Goal: Task Accomplishment & Management: Manage account settings

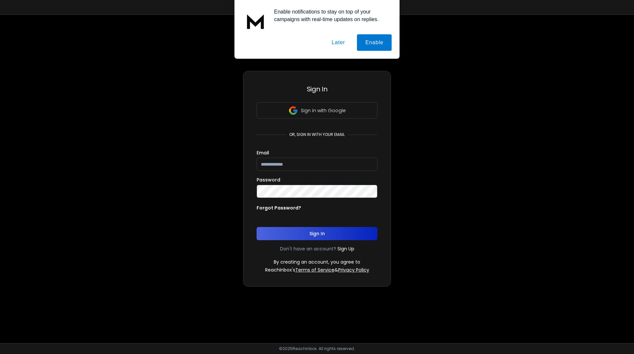
type input "**********"
click at [335, 234] on button "Sign In" at bounding box center [316, 233] width 121 height 13
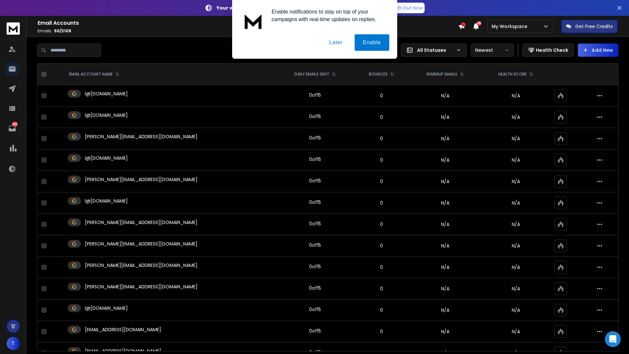
click at [336, 40] on button "Later" at bounding box center [336, 42] width 30 height 17
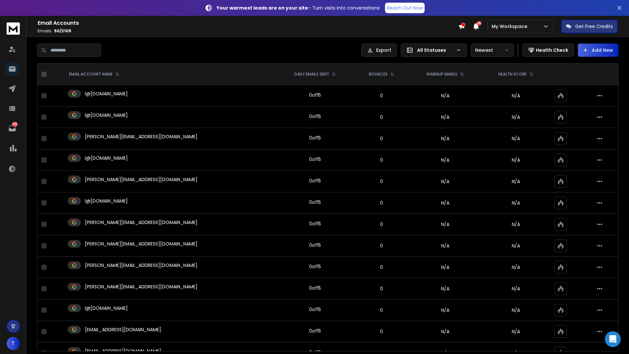
click at [590, 50] on button "Add New" at bounding box center [598, 50] width 41 height 13
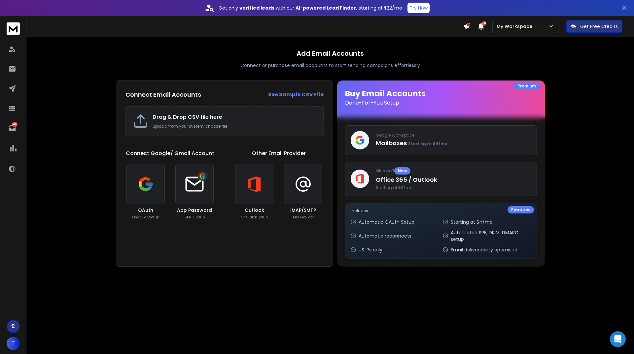
click at [127, 182] on div "OAuth One Click Setup App Password SMTP Setup" at bounding box center [170, 192] width 90 height 56
click at [148, 186] on icon at bounding box center [145, 184] width 17 height 20
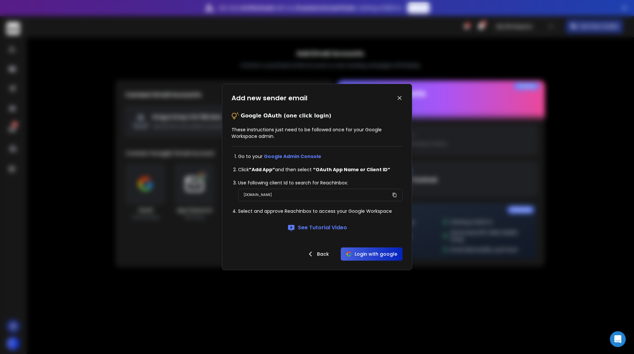
click at [365, 250] on button "Login with google" at bounding box center [372, 254] width 62 height 13
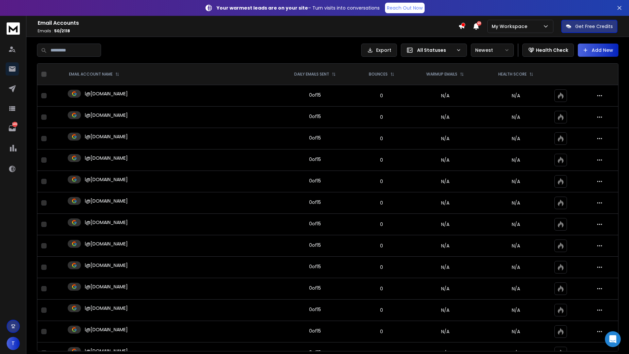
click at [588, 49] on icon at bounding box center [585, 50] width 5 height 5
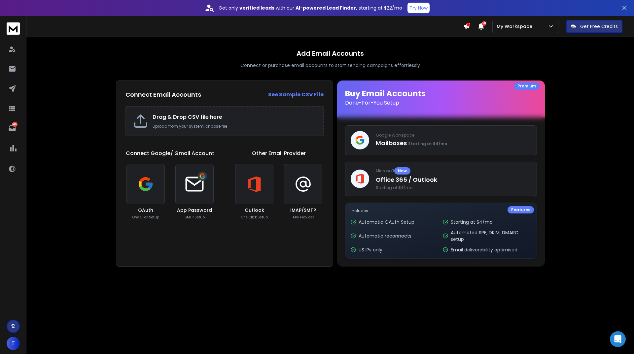
click at [145, 179] on icon at bounding box center [145, 179] width 11 height 5
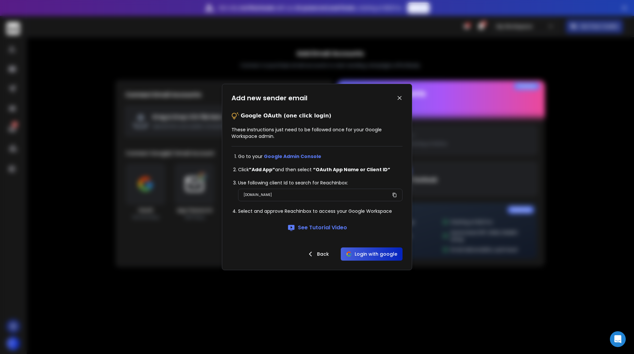
click at [350, 256] on icon at bounding box center [349, 254] width 6 height 6
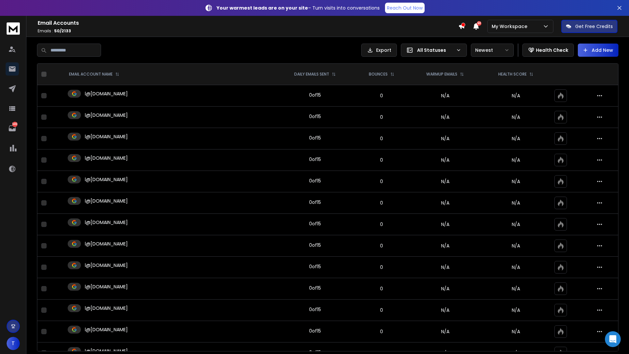
click at [589, 53] on button "Add New" at bounding box center [598, 50] width 41 height 13
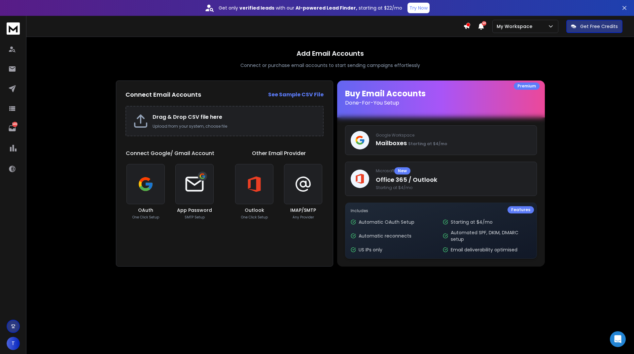
click at [173, 194] on div "OAuth One Click Setup App Password SMTP Setup" at bounding box center [170, 192] width 90 height 56
click at [144, 194] on div at bounding box center [145, 184] width 38 height 40
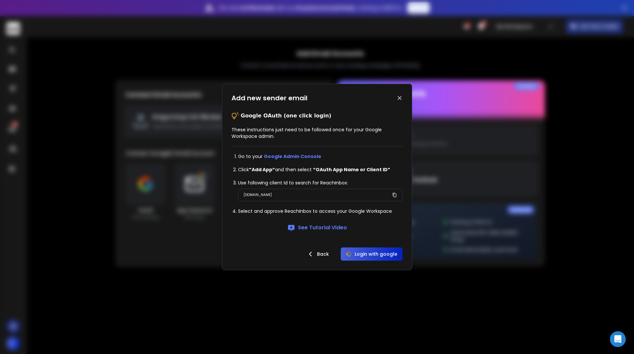
click at [372, 255] on button "Login with google" at bounding box center [372, 254] width 62 height 13
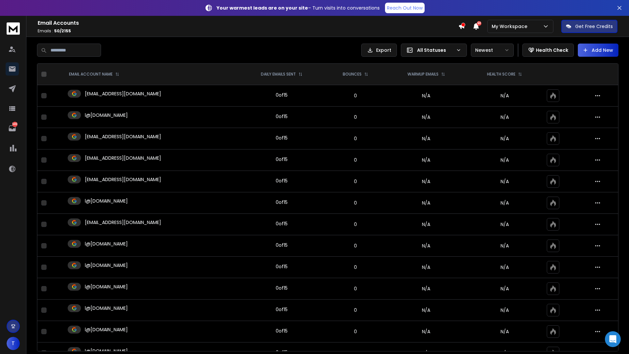
click at [597, 55] on button "Add New" at bounding box center [598, 50] width 41 height 13
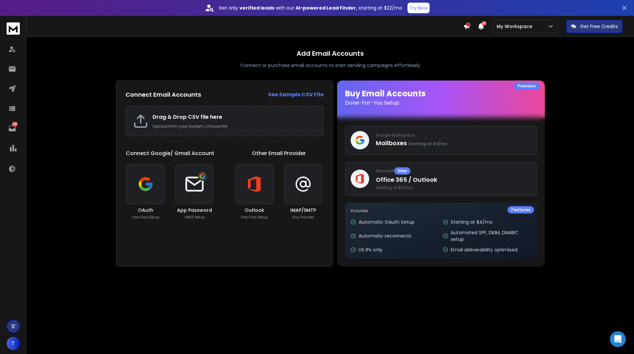
click at [132, 183] on div at bounding box center [145, 184] width 38 height 40
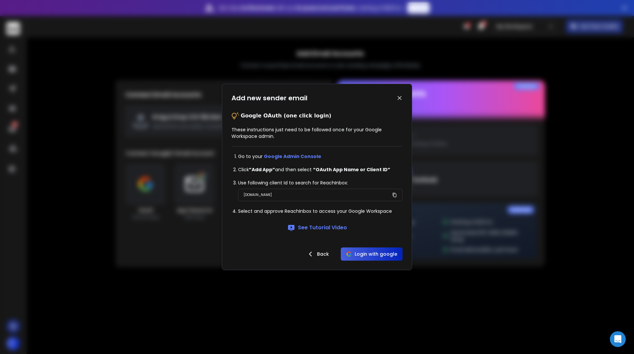
click at [385, 251] on button "Login with google" at bounding box center [372, 254] width 62 height 13
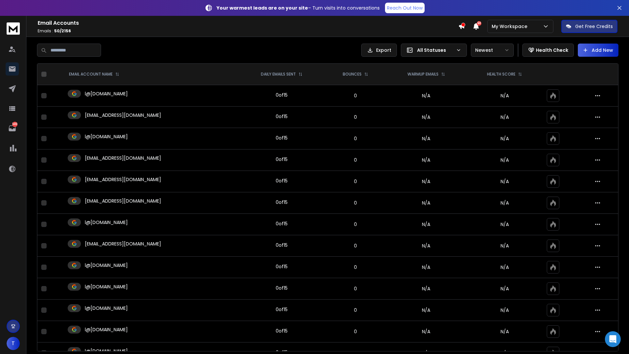
click at [590, 54] on button "Add New" at bounding box center [598, 50] width 41 height 13
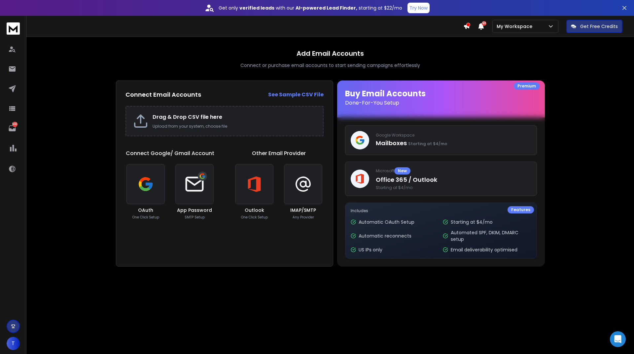
click at [152, 188] on icon at bounding box center [149, 186] width 7 height 7
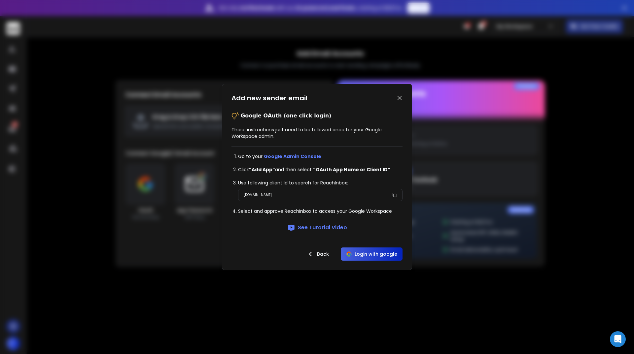
click at [357, 253] on button "Login with google" at bounding box center [372, 254] width 62 height 13
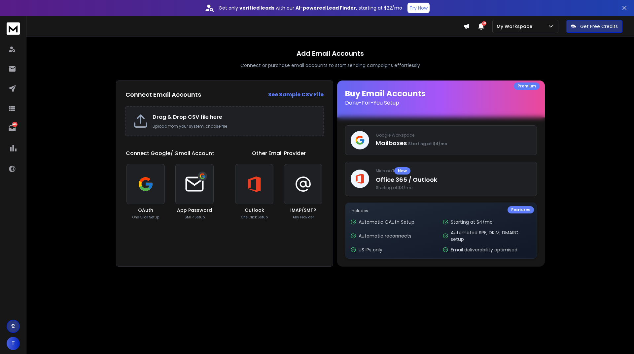
click at [149, 173] on div at bounding box center [145, 184] width 38 height 40
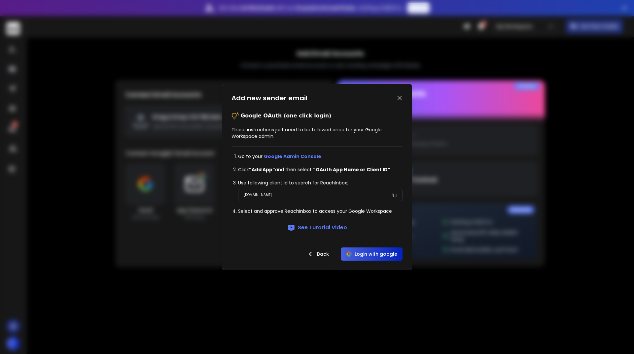
drag, startPoint x: 371, startPoint y: 250, endPoint x: 395, endPoint y: 343, distance: 96.4
click at [371, 249] on button "Login with google" at bounding box center [372, 254] width 62 height 13
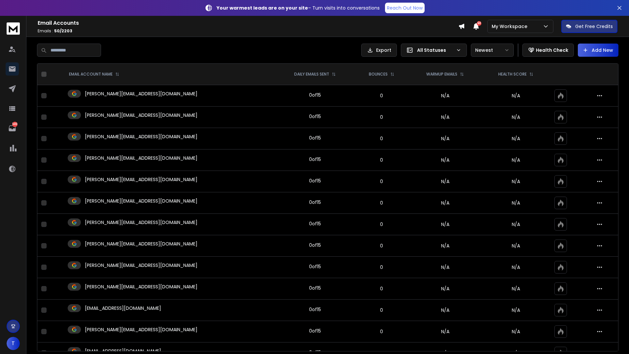
click at [594, 50] on button "Add New" at bounding box center [598, 50] width 41 height 13
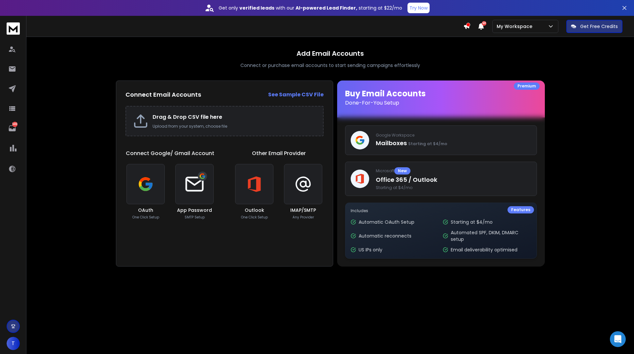
click at [152, 197] on div at bounding box center [145, 184] width 38 height 40
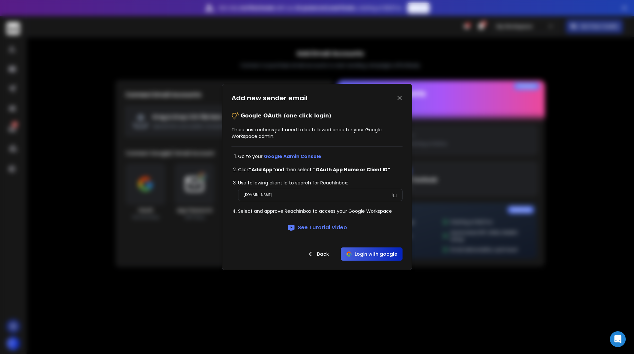
drag, startPoint x: 369, startPoint y: 253, endPoint x: 372, endPoint y: 287, distance: 34.1
click at [370, 254] on button "Login with google" at bounding box center [372, 254] width 62 height 13
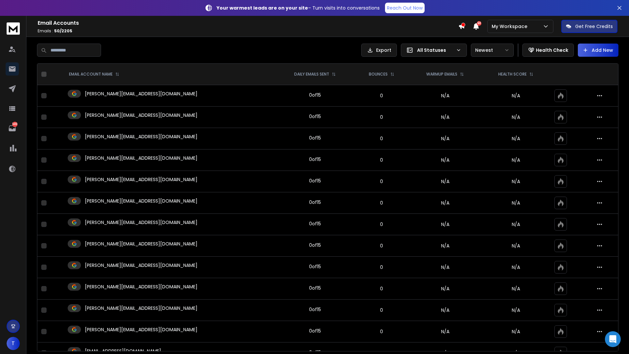
click at [587, 56] on button "Add New" at bounding box center [598, 50] width 41 height 13
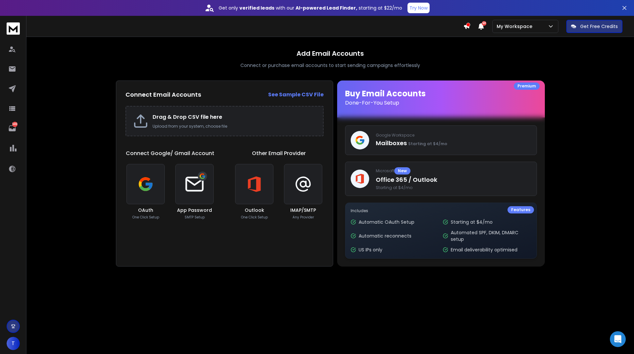
click at [150, 181] on icon at bounding box center [145, 184] width 17 height 20
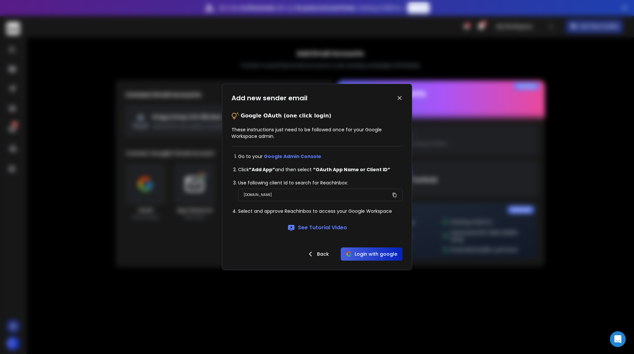
click at [384, 256] on button "Login with google" at bounding box center [372, 254] width 62 height 13
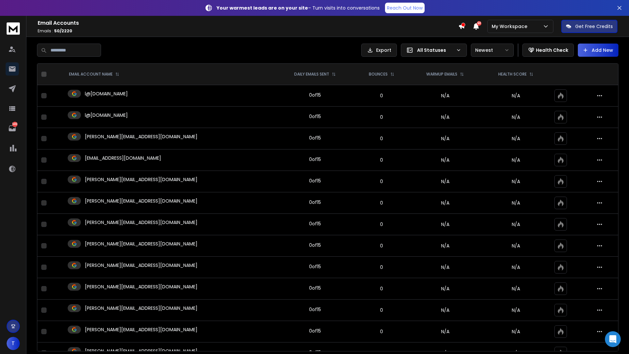
click at [593, 51] on button "Add New" at bounding box center [598, 50] width 41 height 13
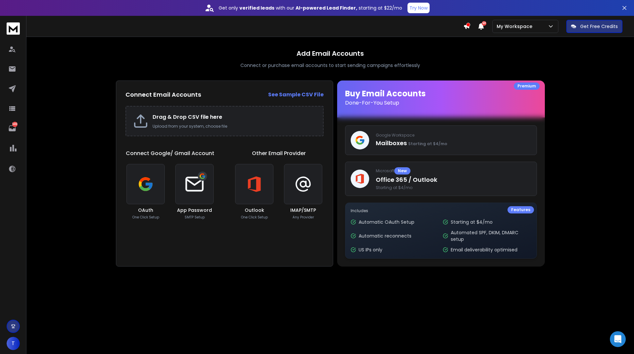
click at [169, 178] on div "OAuth One Click Setup App Password SMTP Setup" at bounding box center [170, 192] width 90 height 56
click at [147, 189] on icon at bounding box center [145, 189] width 11 height 6
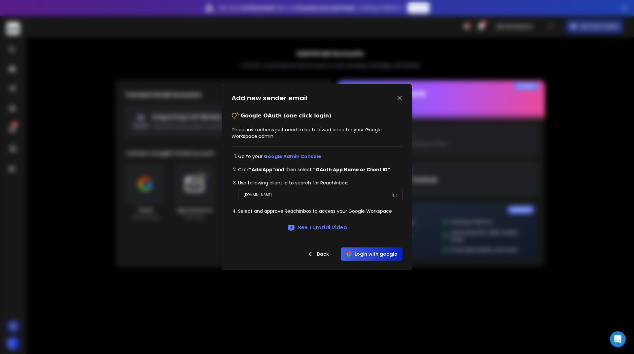
click at [370, 251] on button "Login with google" at bounding box center [372, 254] width 62 height 13
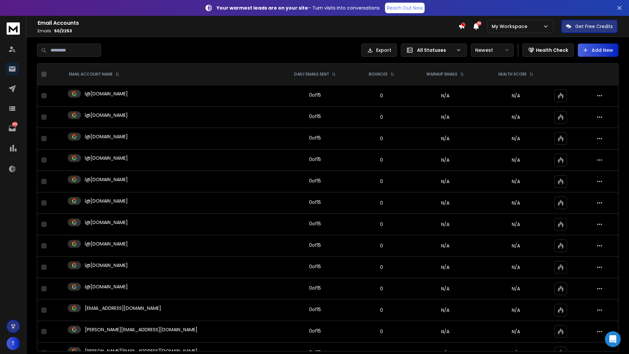
click at [596, 49] on button "Add New" at bounding box center [598, 50] width 41 height 13
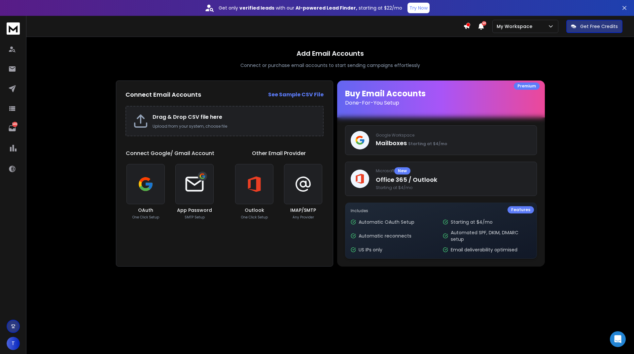
click at [164, 184] on div at bounding box center [145, 184] width 38 height 40
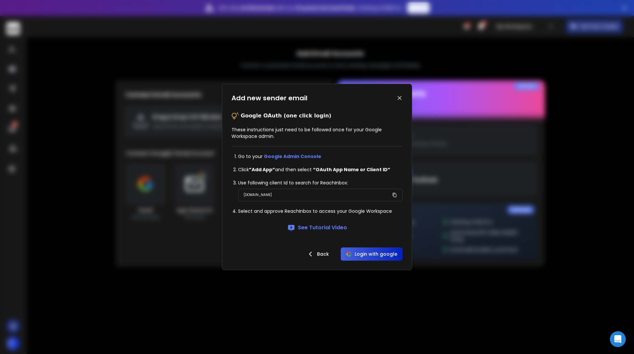
click at [362, 250] on button "Login with google" at bounding box center [372, 254] width 62 height 13
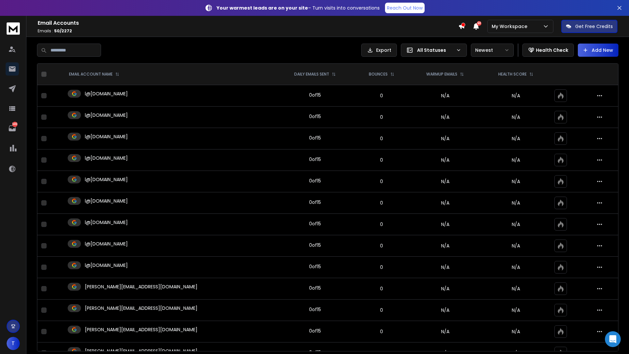
click at [582, 48] on button "Add New" at bounding box center [598, 50] width 41 height 13
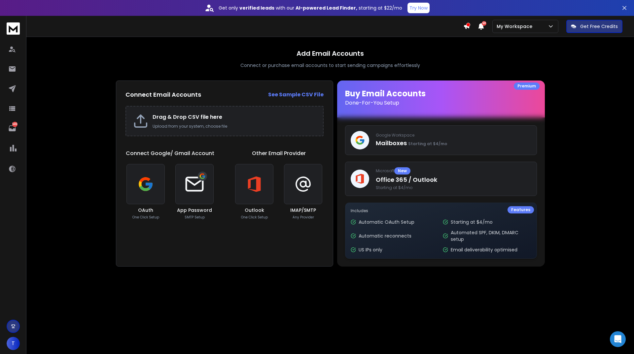
click at [139, 182] on icon at bounding box center [145, 184] width 17 height 20
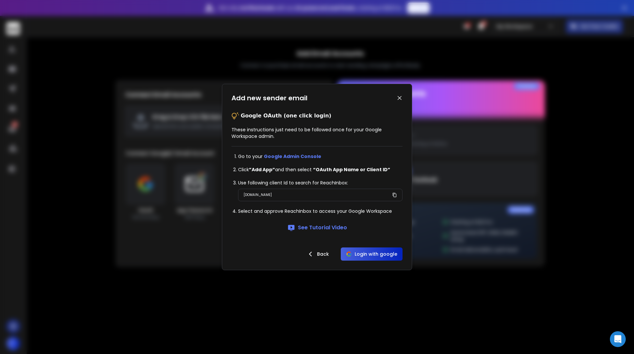
click at [370, 245] on div "Google OAuth (one click login) These instructions just need to be followed once…" at bounding box center [316, 186] width 171 height 149
click at [373, 253] on button "Login with google" at bounding box center [372, 254] width 62 height 13
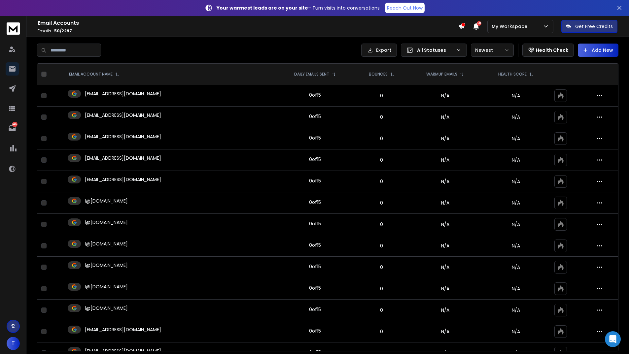
click at [589, 51] on button "Add New" at bounding box center [598, 50] width 41 height 13
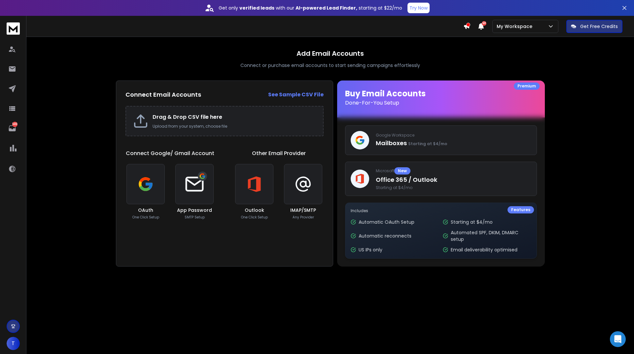
click at [147, 180] on icon at bounding box center [145, 179] width 11 height 5
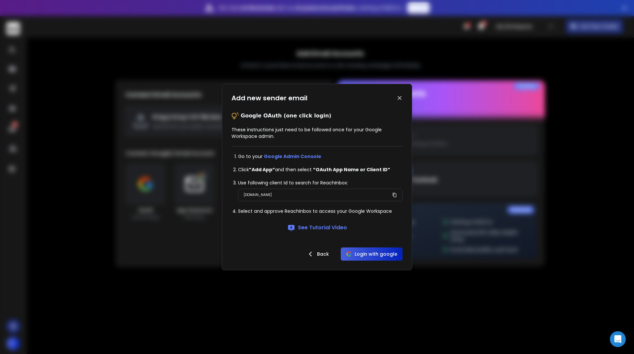
click at [359, 249] on button "Login with google" at bounding box center [372, 254] width 62 height 13
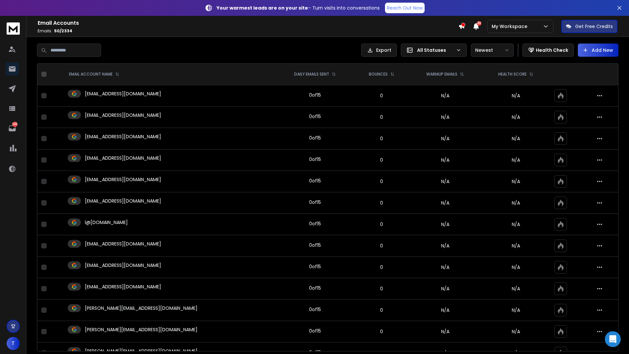
click at [591, 51] on button "Add New" at bounding box center [598, 50] width 41 height 13
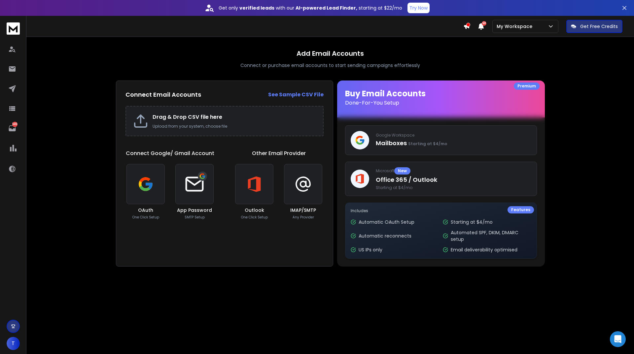
click at [153, 177] on icon at bounding box center [145, 184] width 17 height 20
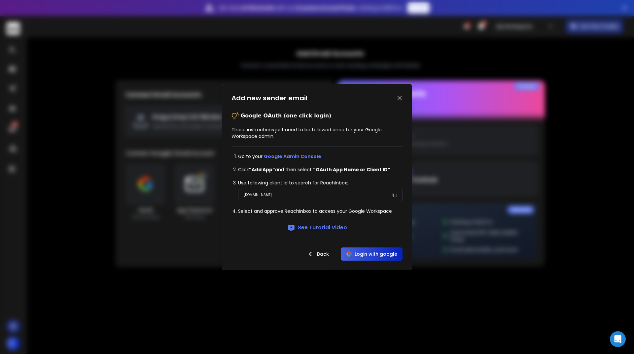
click at [348, 250] on button "Login with google" at bounding box center [372, 254] width 62 height 13
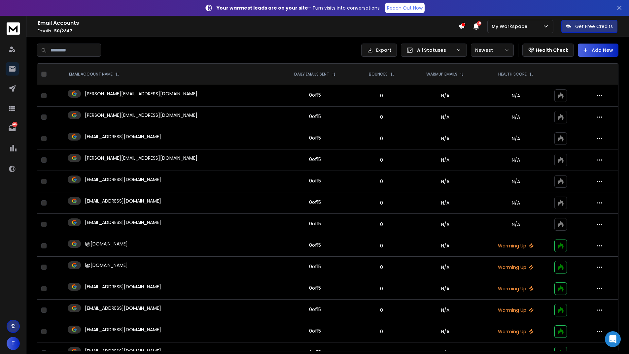
click at [588, 44] on button "Add New" at bounding box center [598, 50] width 41 height 13
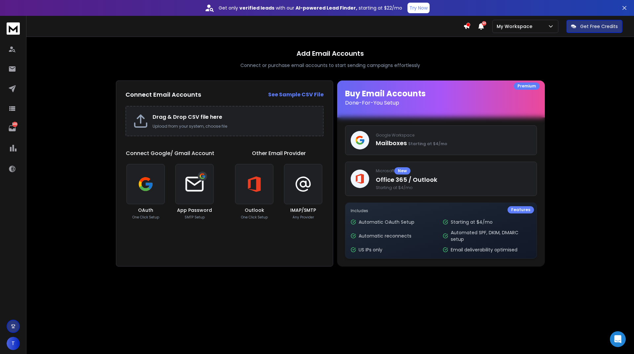
click at [146, 183] on icon at bounding box center [145, 184] width 17 height 20
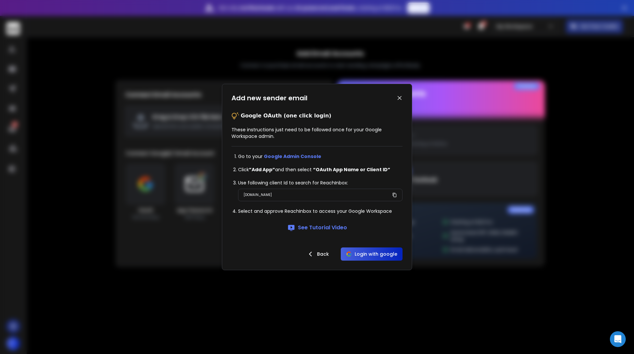
click at [354, 254] on button "Login with google" at bounding box center [372, 254] width 62 height 13
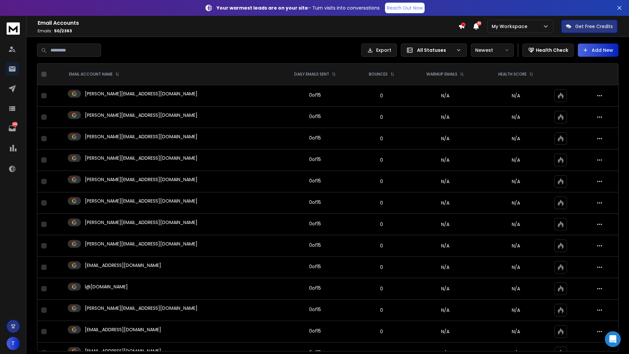
click at [591, 51] on button "Add New" at bounding box center [598, 50] width 41 height 13
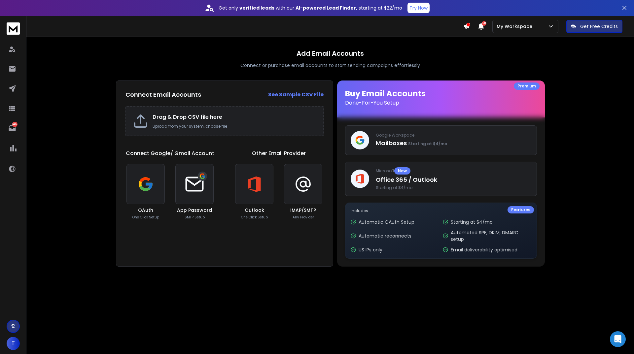
click at [151, 187] on icon at bounding box center [149, 186] width 7 height 7
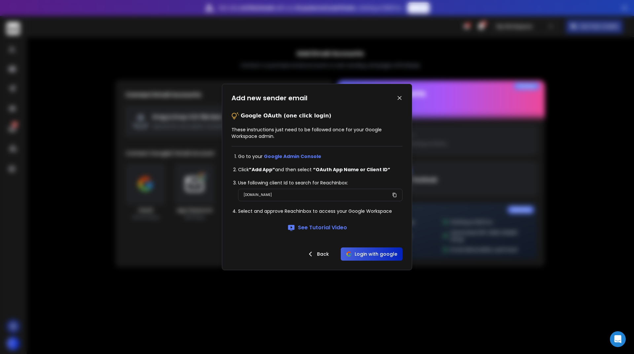
click at [375, 253] on button "Login with google" at bounding box center [372, 254] width 62 height 13
